Goal: Task Accomplishment & Management: Manage account settings

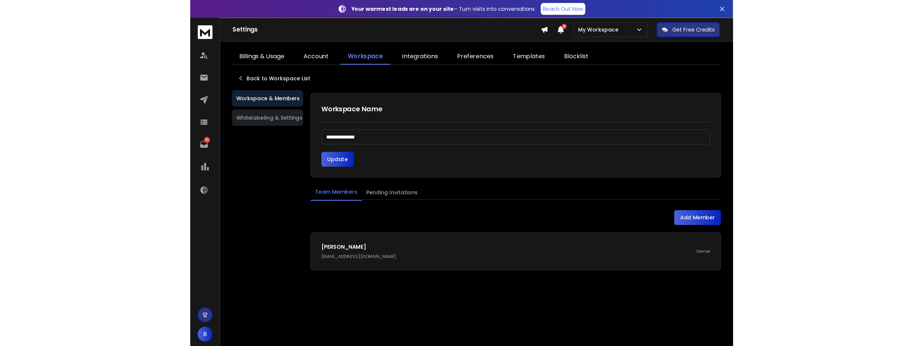
scroll to position [22, 0]
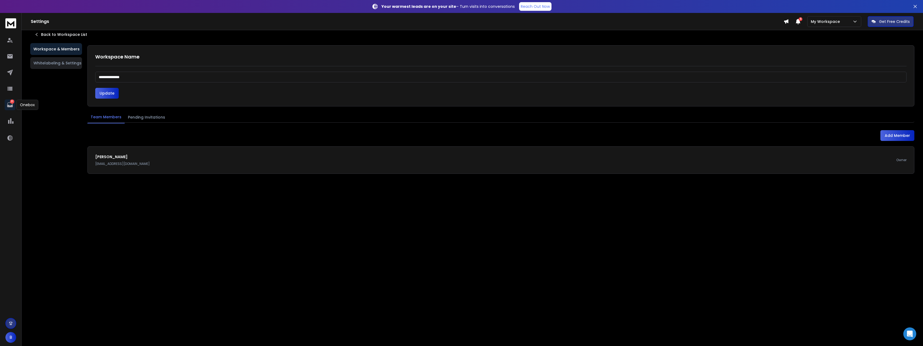
click at [12, 107] on icon at bounding box center [10, 105] width 6 height 5
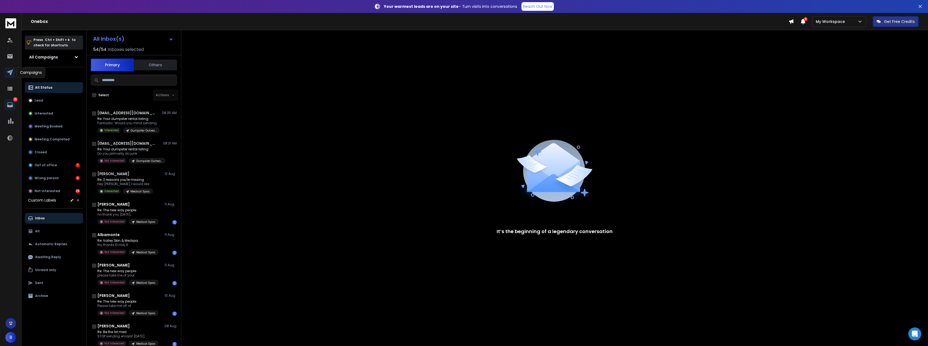
click at [11, 70] on icon at bounding box center [10, 73] width 6 height 6
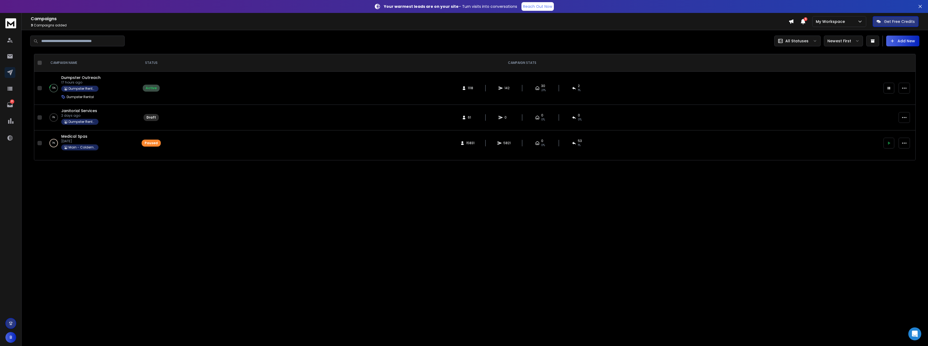
click at [238, 81] on td "1118 142 30 21 % 2 1 %" at bounding box center [522, 88] width 716 height 33
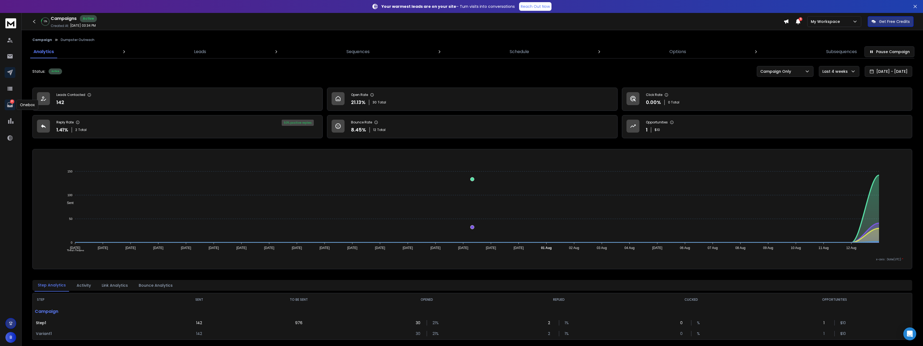
click at [9, 103] on icon at bounding box center [10, 105] width 6 height 6
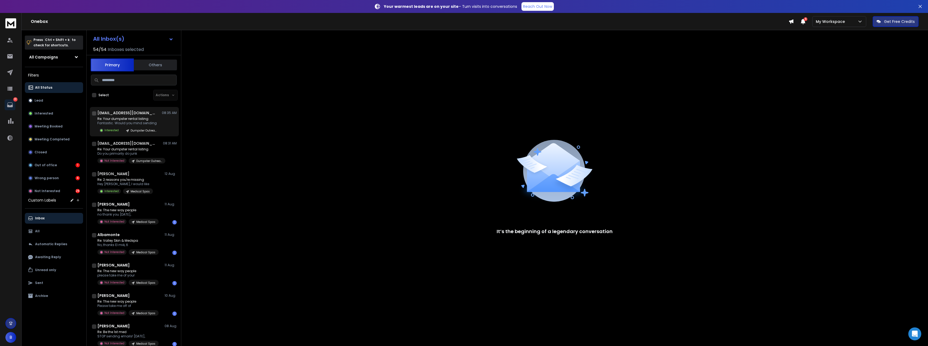
click at [126, 124] on p "Fantastic. Would you mind sending" at bounding box center [128, 123] width 62 height 4
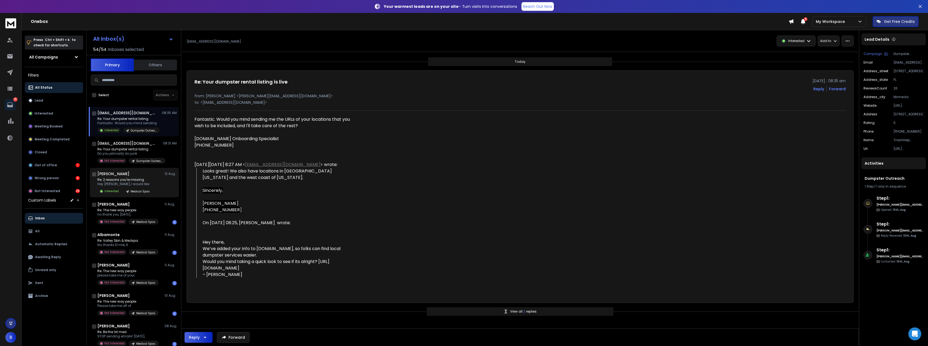
click at [147, 179] on p "Re: 2 reasons you're missing" at bounding box center [125, 180] width 56 height 4
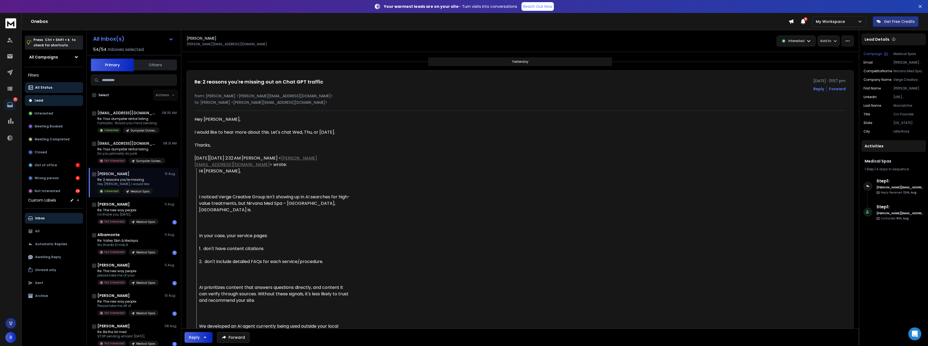
click at [56, 98] on button "Lead" at bounding box center [54, 100] width 58 height 11
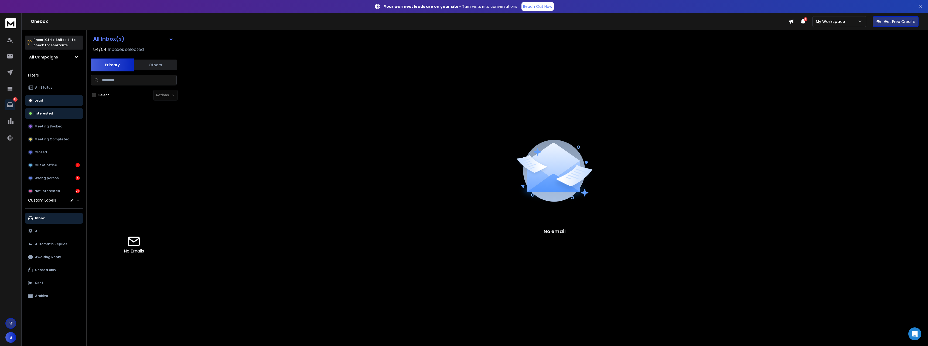
click at [50, 108] on button "Interested" at bounding box center [54, 113] width 58 height 11
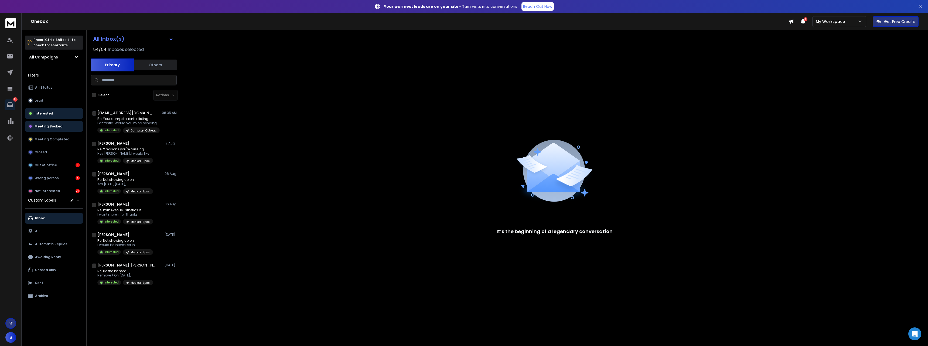
click at [53, 123] on button "Meeting Booked" at bounding box center [54, 126] width 58 height 11
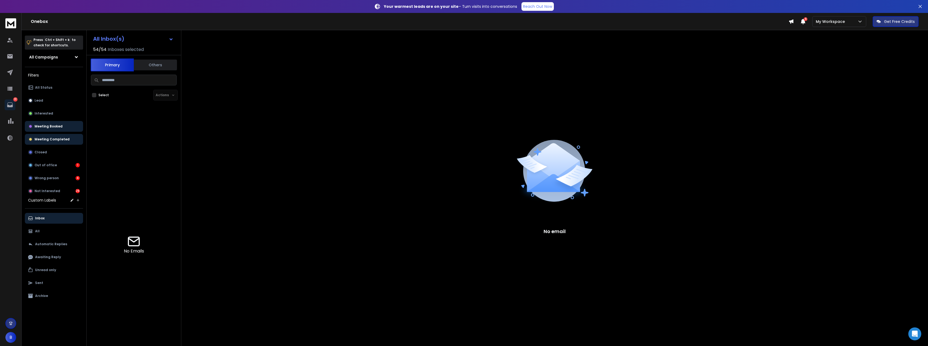
click at [54, 137] on p "Meeting Completed" at bounding box center [52, 139] width 35 height 4
click at [53, 152] on button "Closed" at bounding box center [54, 152] width 58 height 11
click at [52, 165] on p "Out of office" at bounding box center [46, 165] width 22 height 4
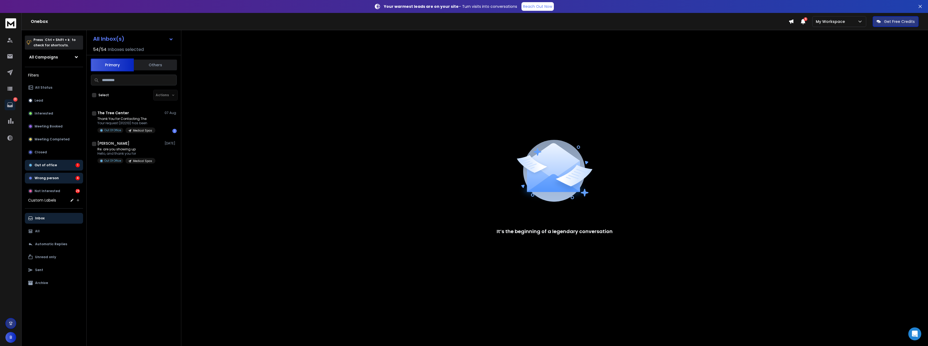
click at [53, 177] on p "Wrong person" at bounding box center [47, 178] width 24 height 4
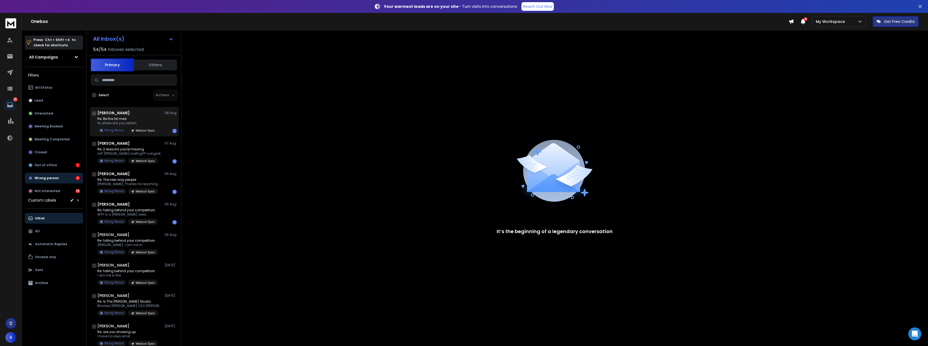
click at [137, 116] on div "Leonard Ogbeide 08 Aug Re: Be the 1st med Hi, where did you obtain Wrong Person…" at bounding box center [136, 121] width 79 height 23
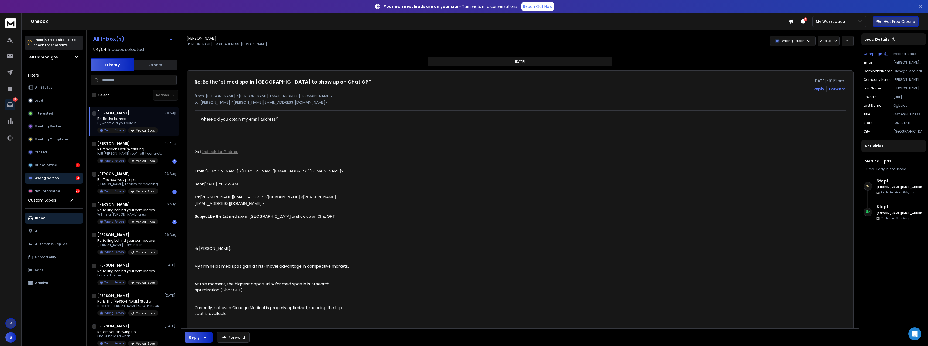
scroll to position [67, 0]
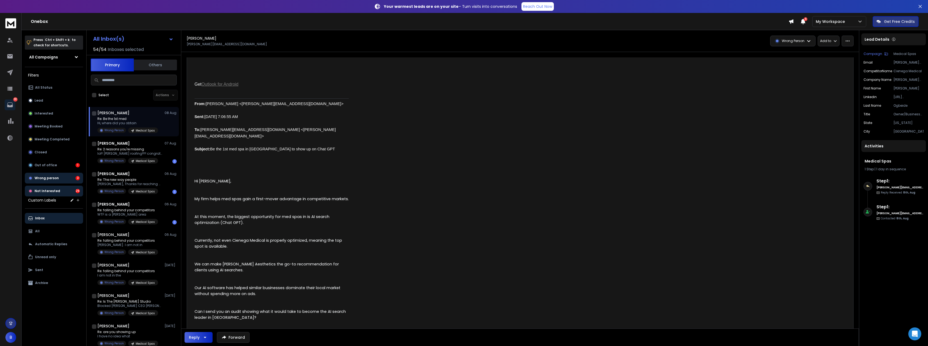
click at [56, 190] on p "Not Interested" at bounding box center [48, 191] width 26 height 4
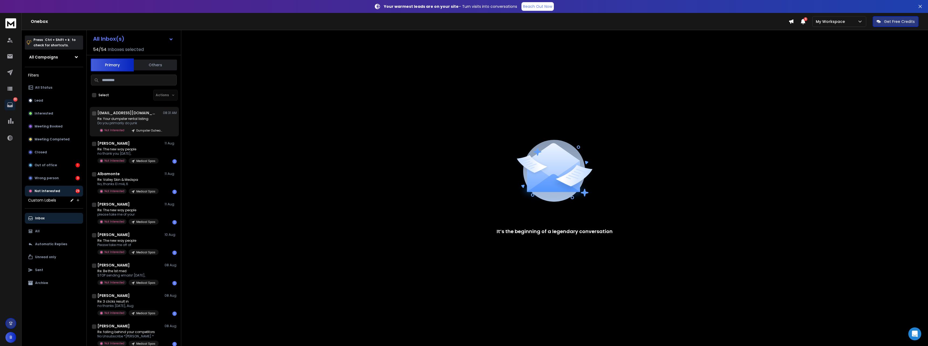
click at [137, 128] on div "Dumpster Outreach" at bounding box center [147, 131] width 37 height 6
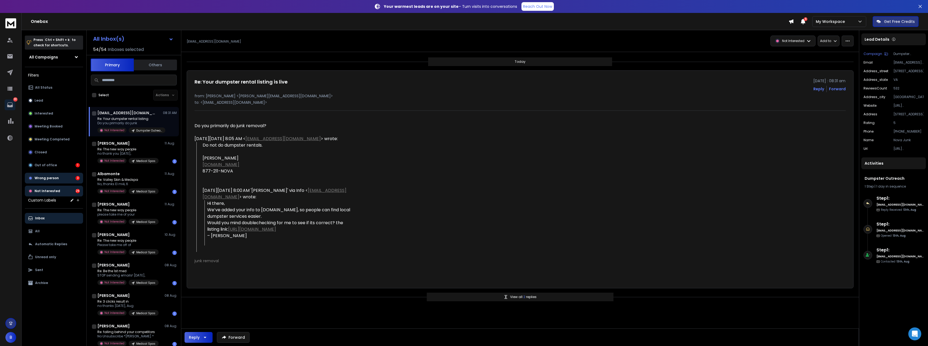
click at [37, 176] on p "Wrong person" at bounding box center [47, 178] width 24 height 4
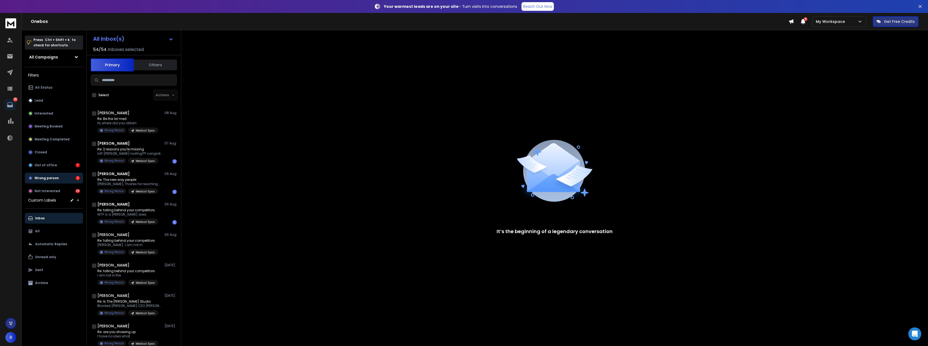
click at [41, 167] on p "Out of office" at bounding box center [46, 165] width 22 height 4
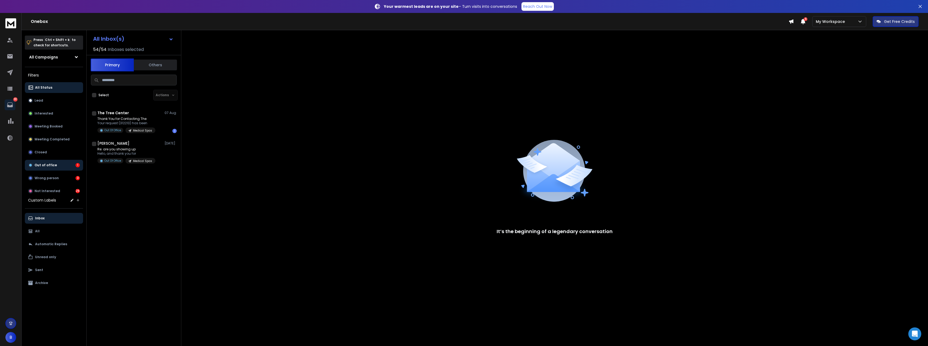
click at [38, 87] on p "All Status" at bounding box center [43, 88] width 17 height 4
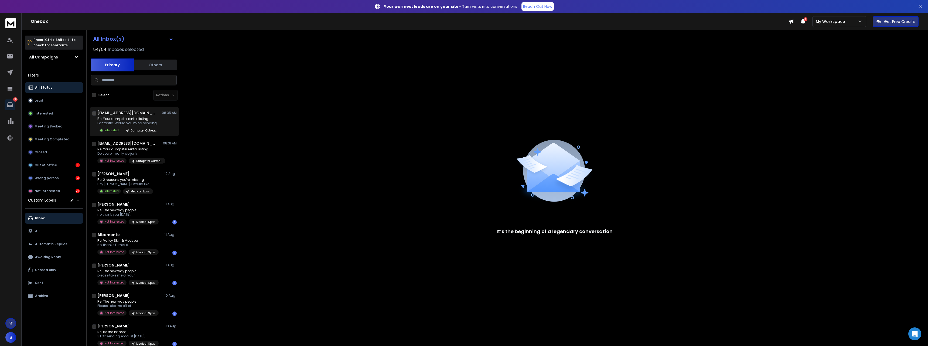
click at [136, 111] on h1 "info@trashhelp.com" at bounding box center [126, 112] width 59 height 5
